Goal: Find specific page/section: Find specific page/section

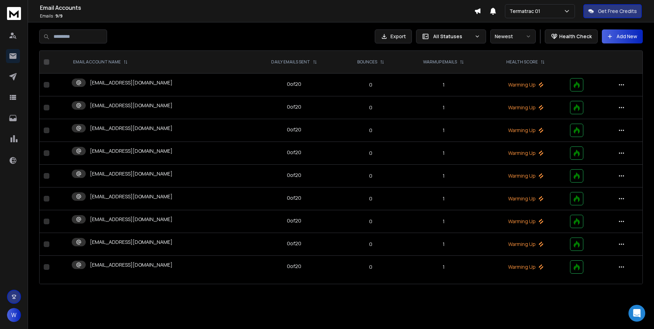
click at [175, 84] on div "[EMAIL_ADDRESS][DOMAIN_NAME]" at bounding box center [158, 82] width 172 height 8
click at [461, 108] on td "1" at bounding box center [444, 107] width 84 height 23
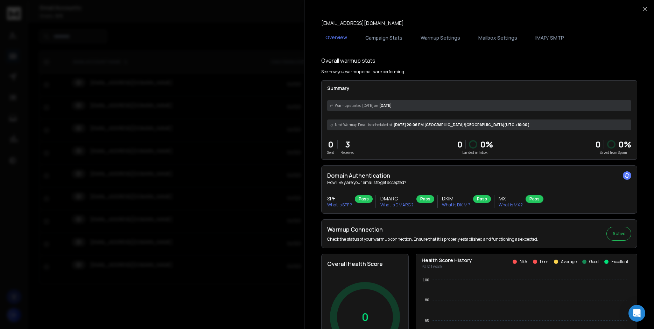
click at [253, 158] on div at bounding box center [327, 164] width 654 height 329
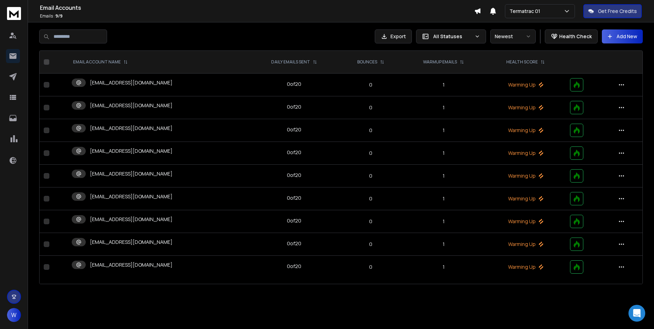
click at [407, 127] on td "1" at bounding box center [444, 130] width 84 height 23
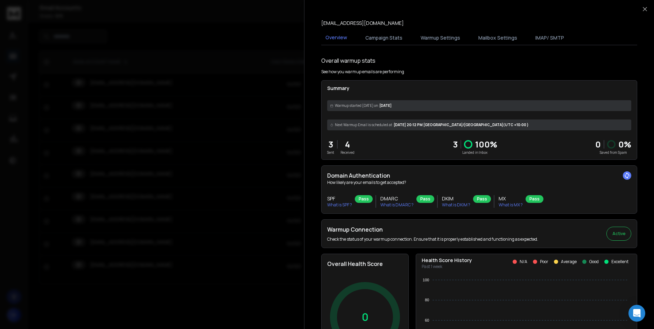
click at [226, 151] on div at bounding box center [327, 164] width 654 height 329
